Goal: Navigation & Orientation: Find specific page/section

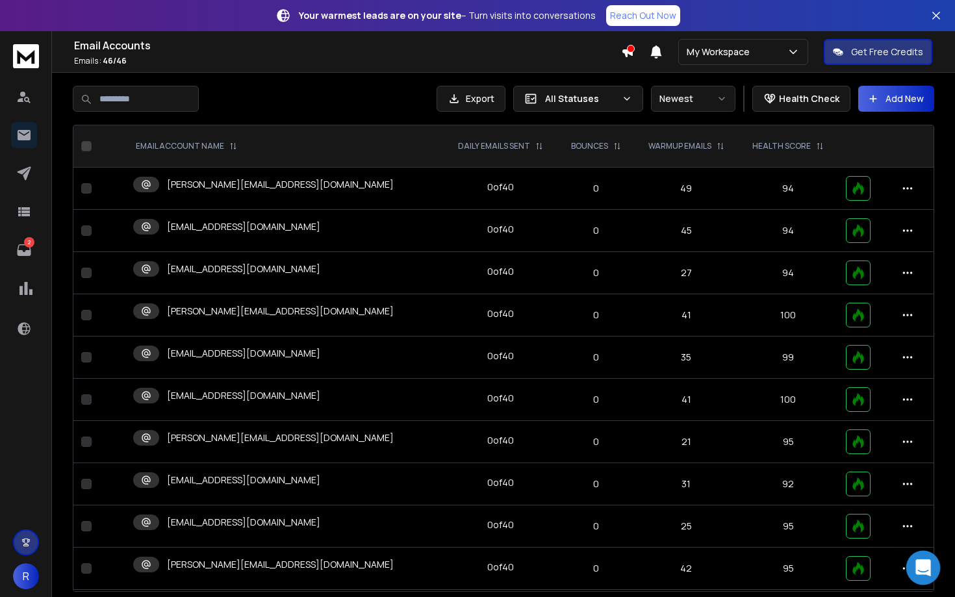
click at [921, 556] on div "Open Intercom Messenger" at bounding box center [924, 568] width 34 height 34
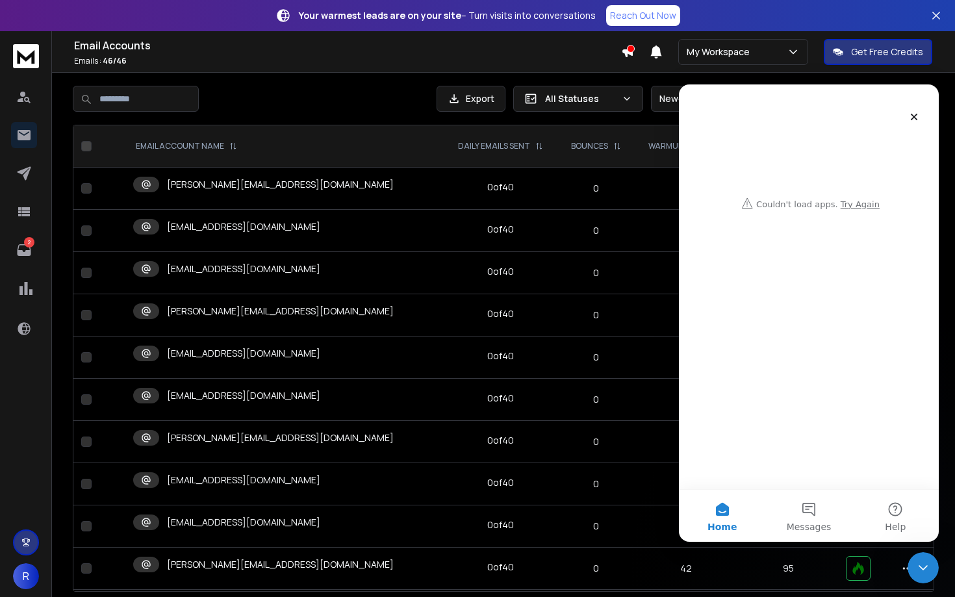
click at [856, 205] on div "Intercom messenger" at bounding box center [809, 149] width 234 height 131
click at [847, 203] on div "Intercom messenger" at bounding box center [809, 149] width 234 height 131
click at [854, 209] on div "Intercom messenger" at bounding box center [809, 149] width 234 height 131
click at [868, 200] on div "Intercom messenger" at bounding box center [809, 149] width 234 height 131
click at [867, 200] on div "Intercom messenger" at bounding box center [809, 149] width 234 height 131
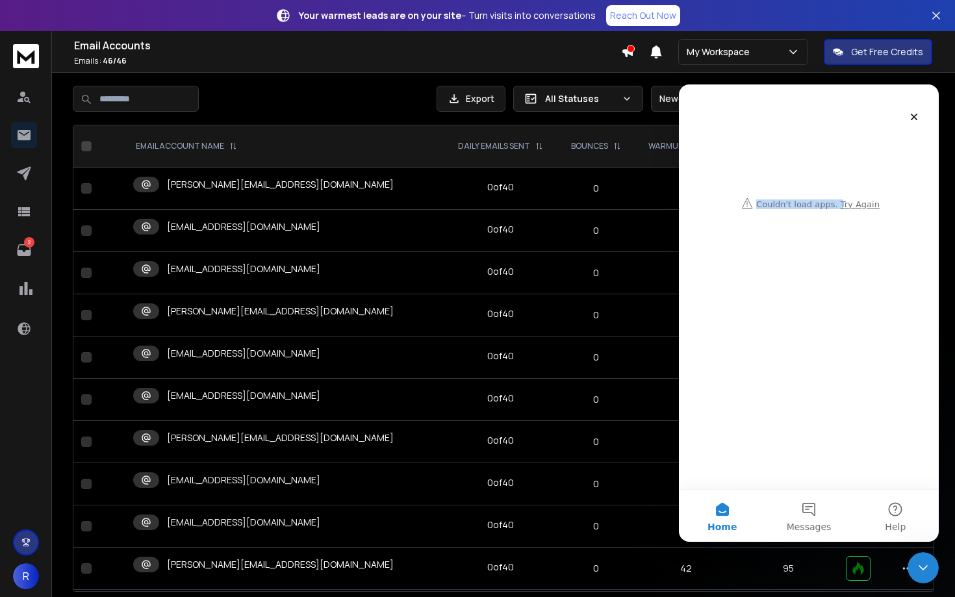
click at [867, 200] on div "Intercom messenger" at bounding box center [809, 149] width 234 height 131
click at [803, 511] on button "Messages" at bounding box center [809, 516] width 86 height 52
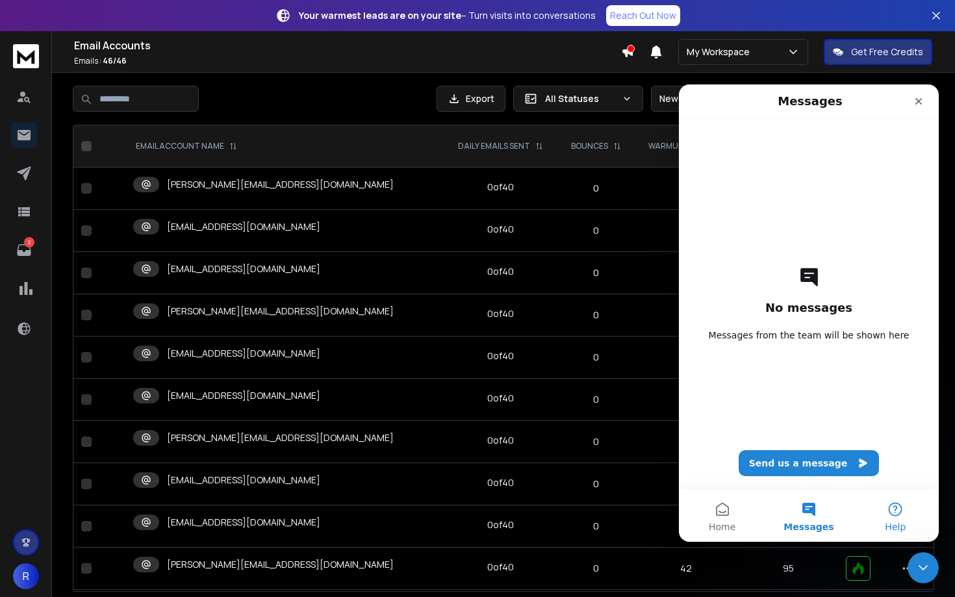
click at [901, 519] on button "Help" at bounding box center [896, 516] width 86 height 52
